Goal: Navigation & Orientation: Find specific page/section

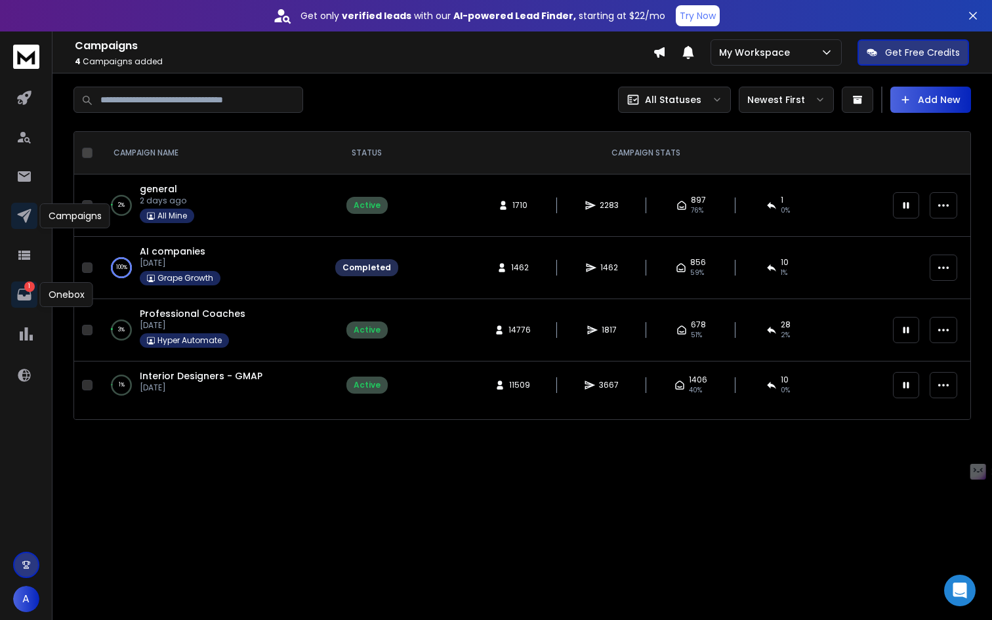
click at [32, 293] on link "1" at bounding box center [24, 294] width 26 height 26
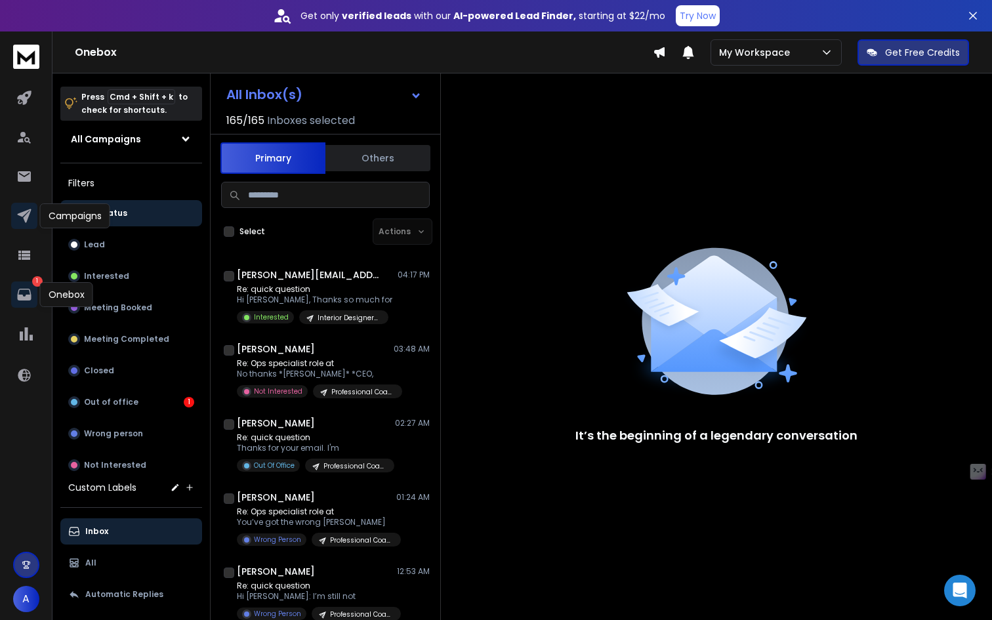
click at [27, 208] on icon at bounding box center [24, 216] width 16 height 16
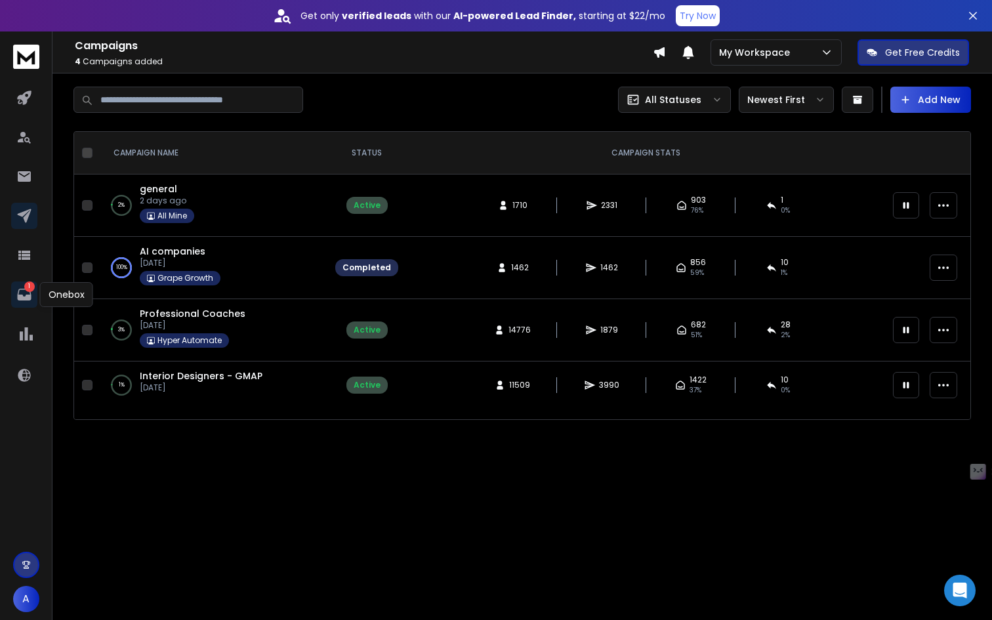
click at [28, 289] on p "1" at bounding box center [29, 286] width 10 height 10
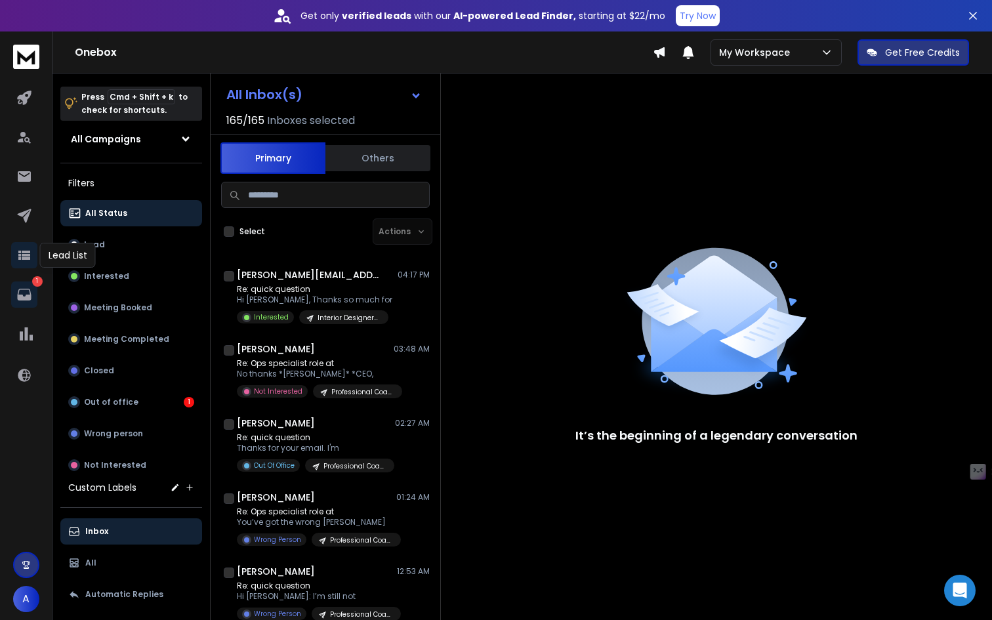
click at [20, 259] on icon at bounding box center [24, 255] width 12 height 9
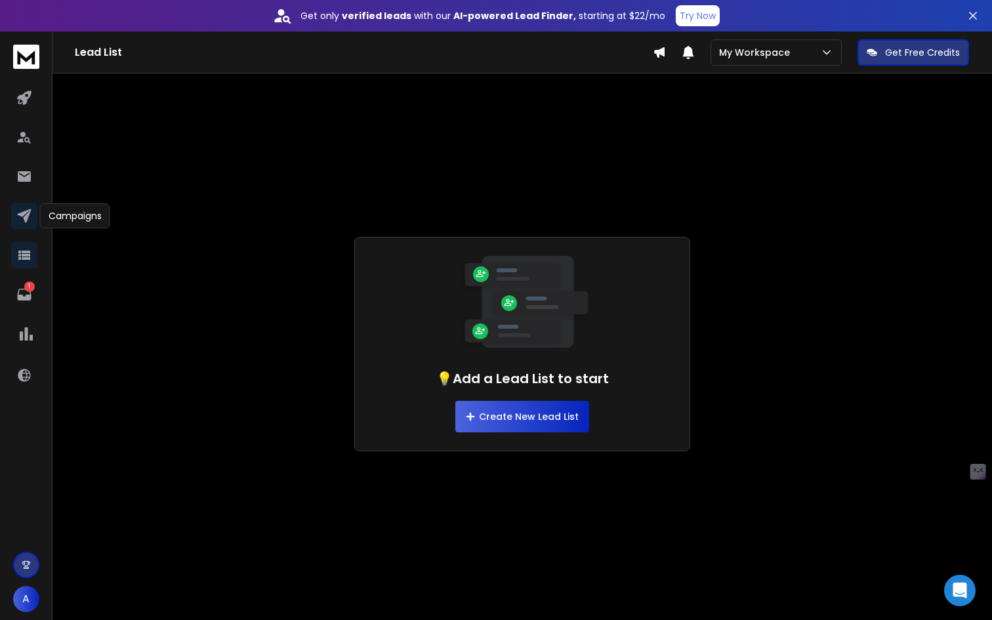
click at [25, 221] on icon at bounding box center [24, 216] width 14 height 14
